Goal: Information Seeking & Learning: Check status

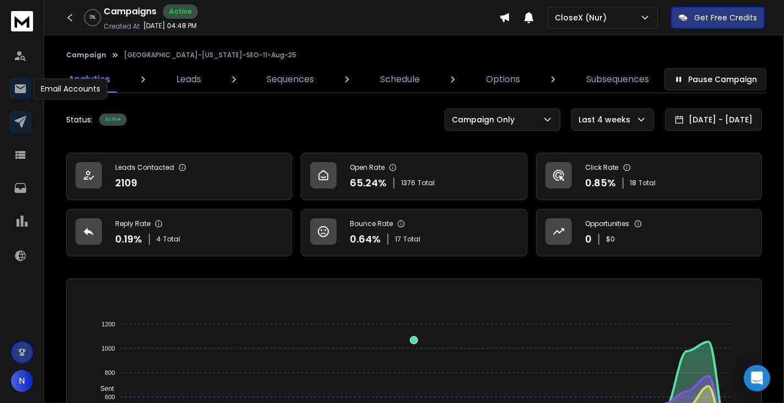
click at [18, 85] on icon at bounding box center [20, 88] width 11 height 9
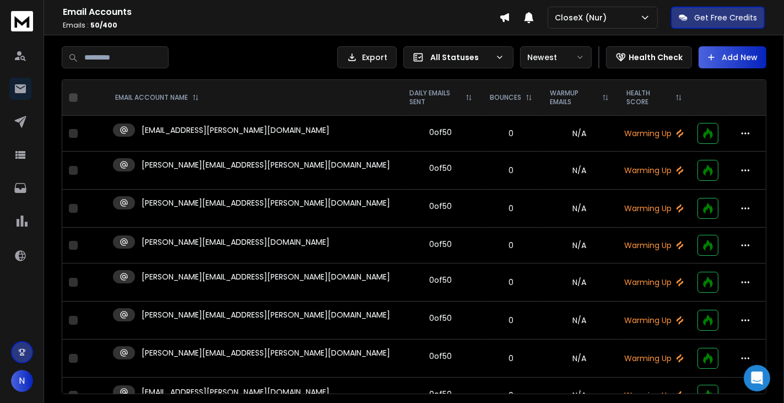
click at [128, 56] on input at bounding box center [115, 57] width 107 height 22
type input "**********"
click at [256, 60] on div "**********" at bounding box center [196, 57] width 269 height 22
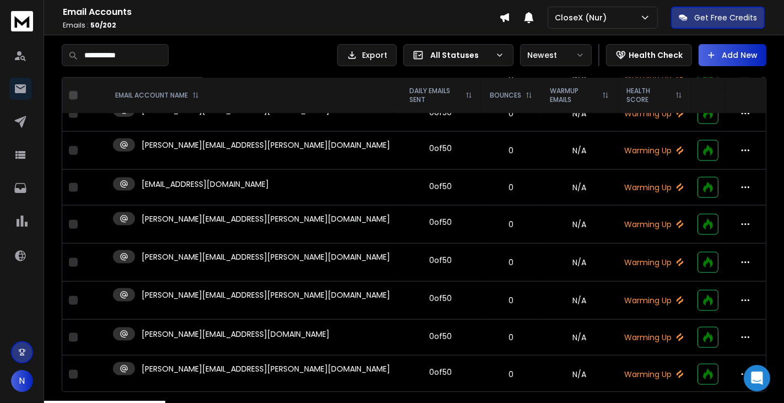
scroll to position [1098, 0]
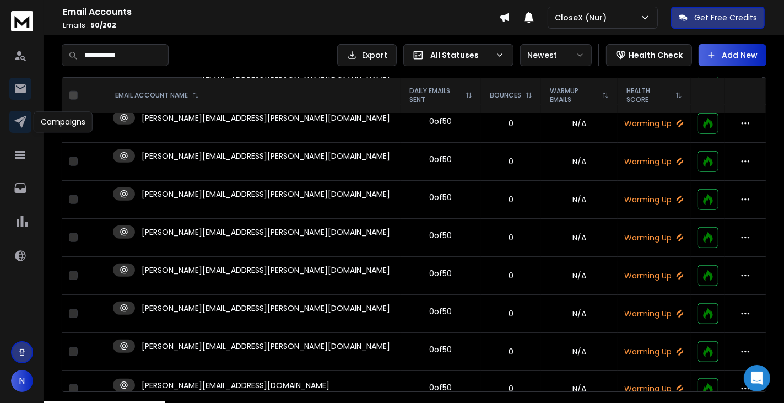
click at [19, 121] on icon at bounding box center [20, 122] width 12 height 12
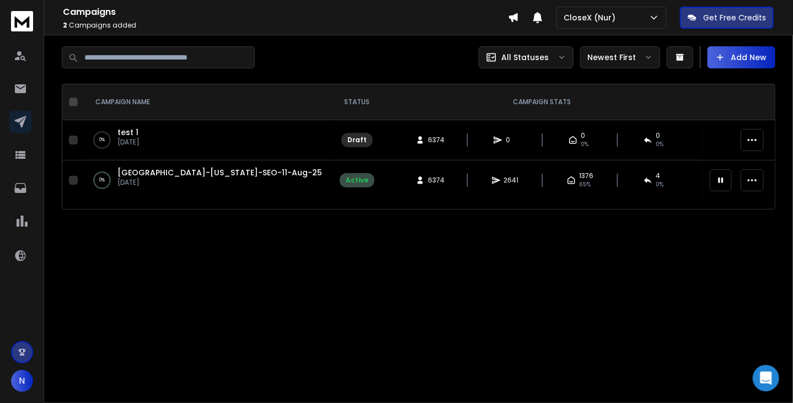
click at [186, 172] on span "[GEOGRAPHIC_DATA]-[US_STATE]-SEO-11-Aug-25" at bounding box center [219, 172] width 204 height 11
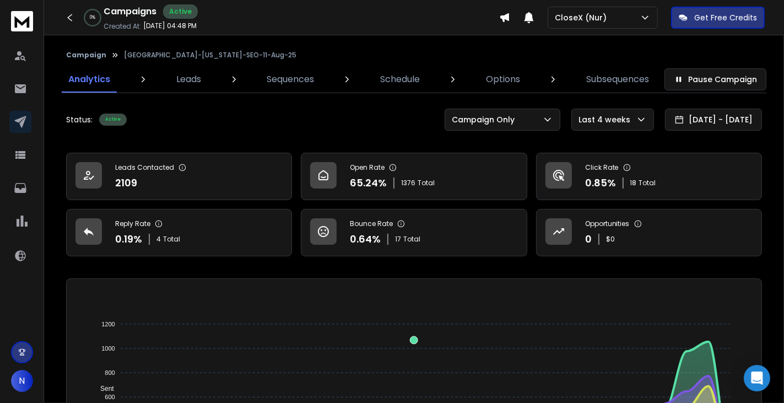
click at [256, 111] on div "Status: Active Pause Campaign Campaign Only Last 4 weeks [DATE] - [DATE]" at bounding box center [414, 120] width 696 height 22
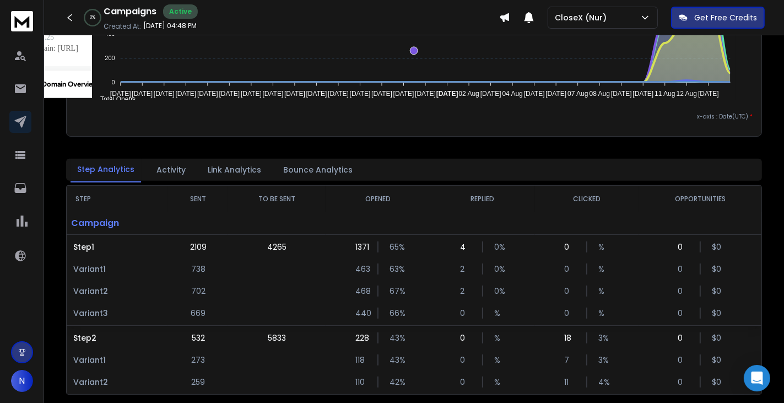
scroll to position [397, 0]
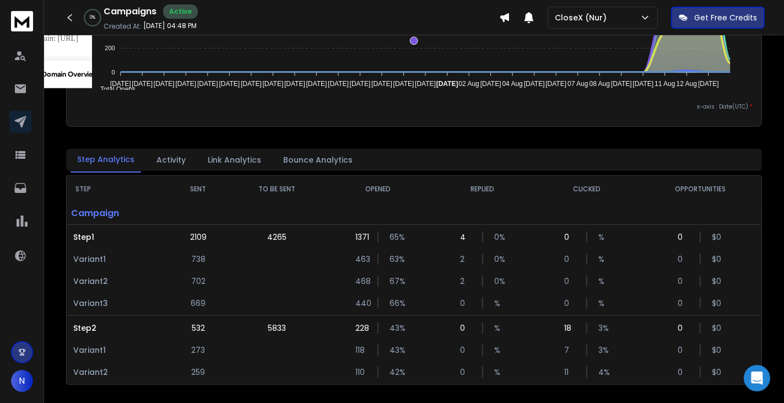
click at [53, 126] on div "Campaign [GEOGRAPHIC_DATA]-[US_STATE]-SEO-11-Aug-25 Analytics Leads Sequences S…" at bounding box center [414, 21] width 740 height 767
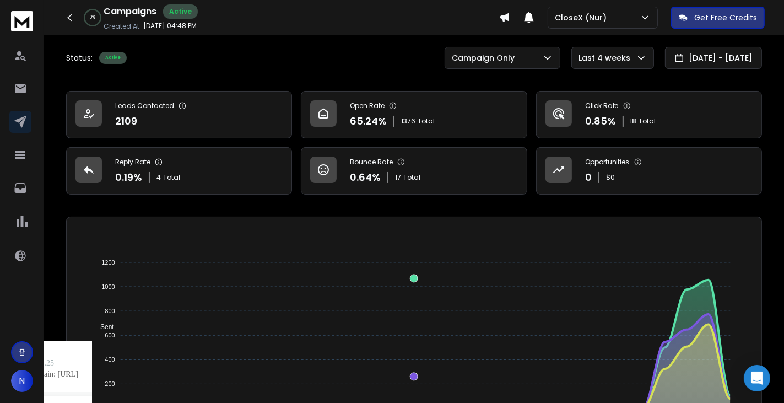
scroll to position [0, 0]
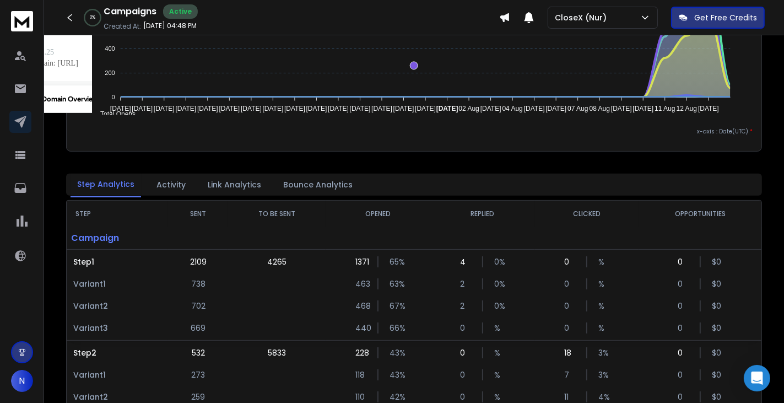
scroll to position [397, 0]
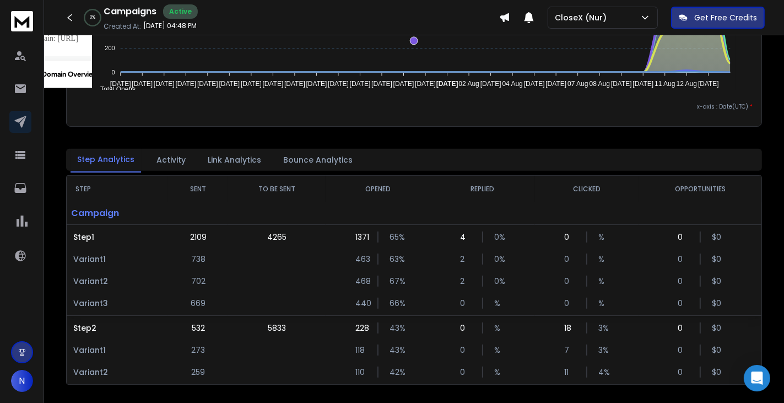
click at [66, 160] on div "Step Analytics Activity Link Analytics Bounce Analytics" at bounding box center [414, 160] width 696 height 22
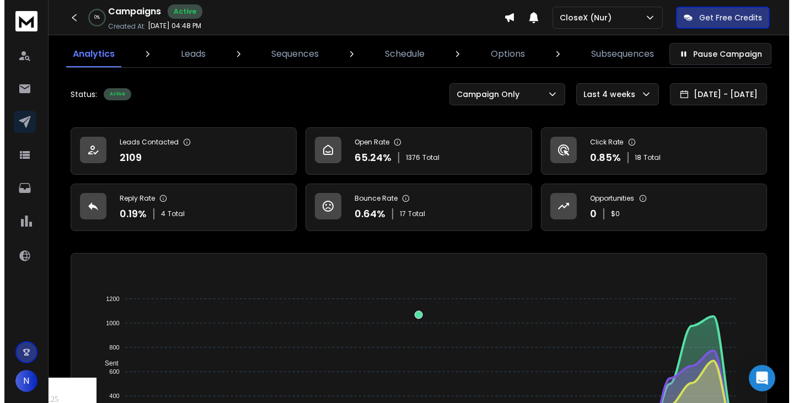
scroll to position [0, 0]
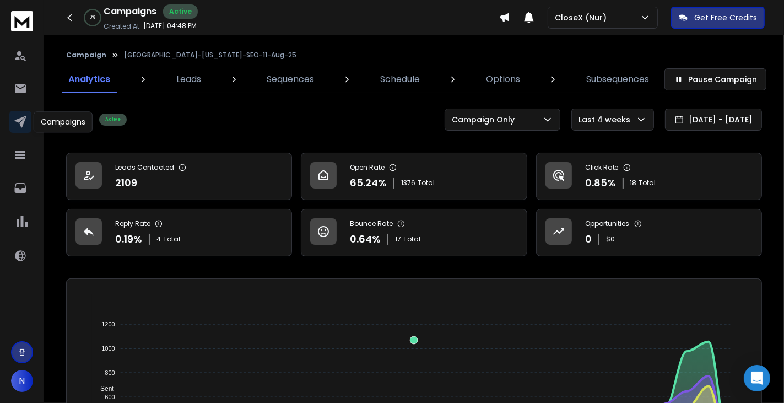
click at [20, 122] on icon at bounding box center [20, 122] width 12 height 12
